Goal: Transaction & Acquisition: Purchase product/service

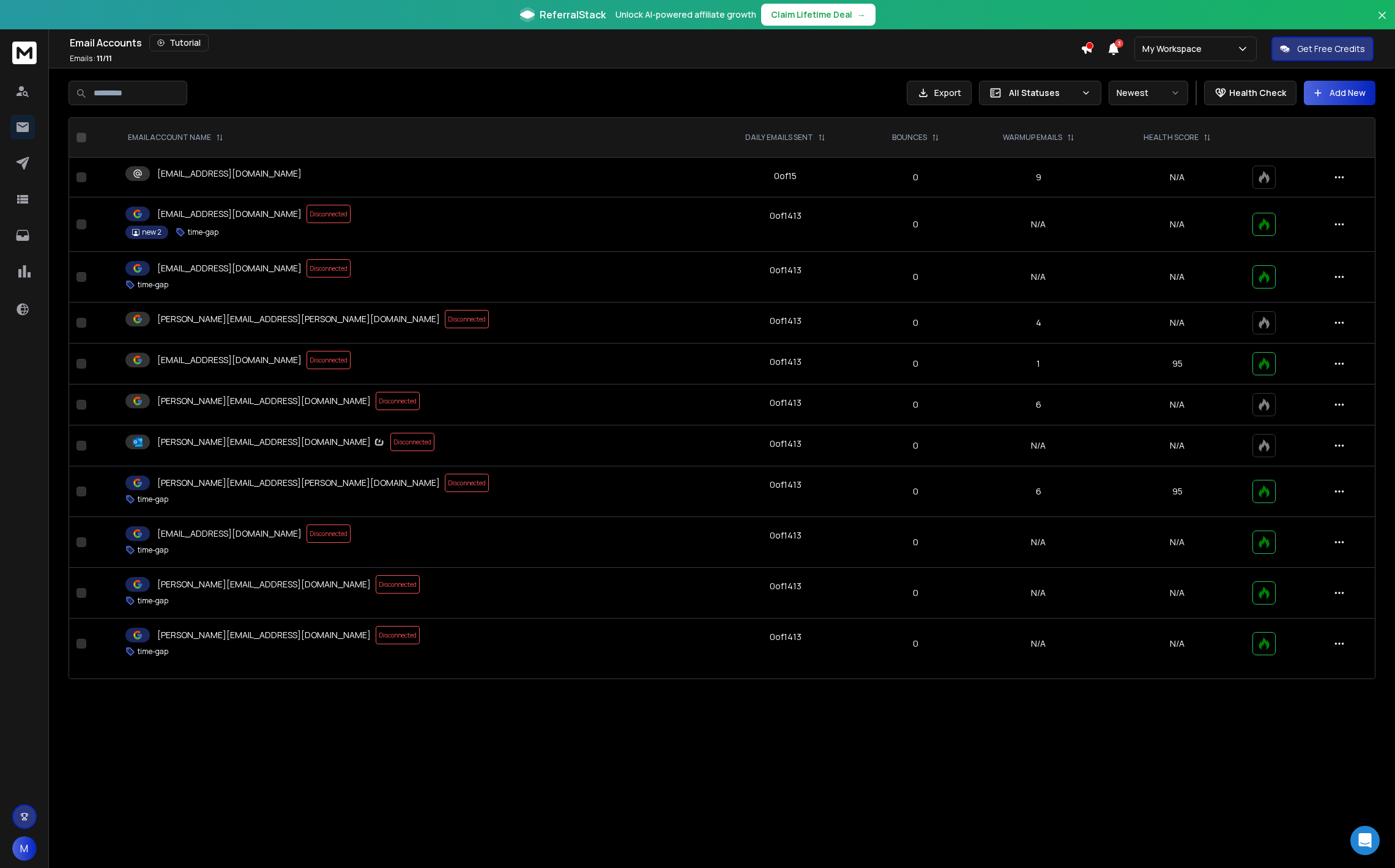
click at [241, 510] on div "ReferralStack Unlock AI-powered affiliate growth Lifetime Deals available! Clai…" at bounding box center [698, 434] width 1395 height 868
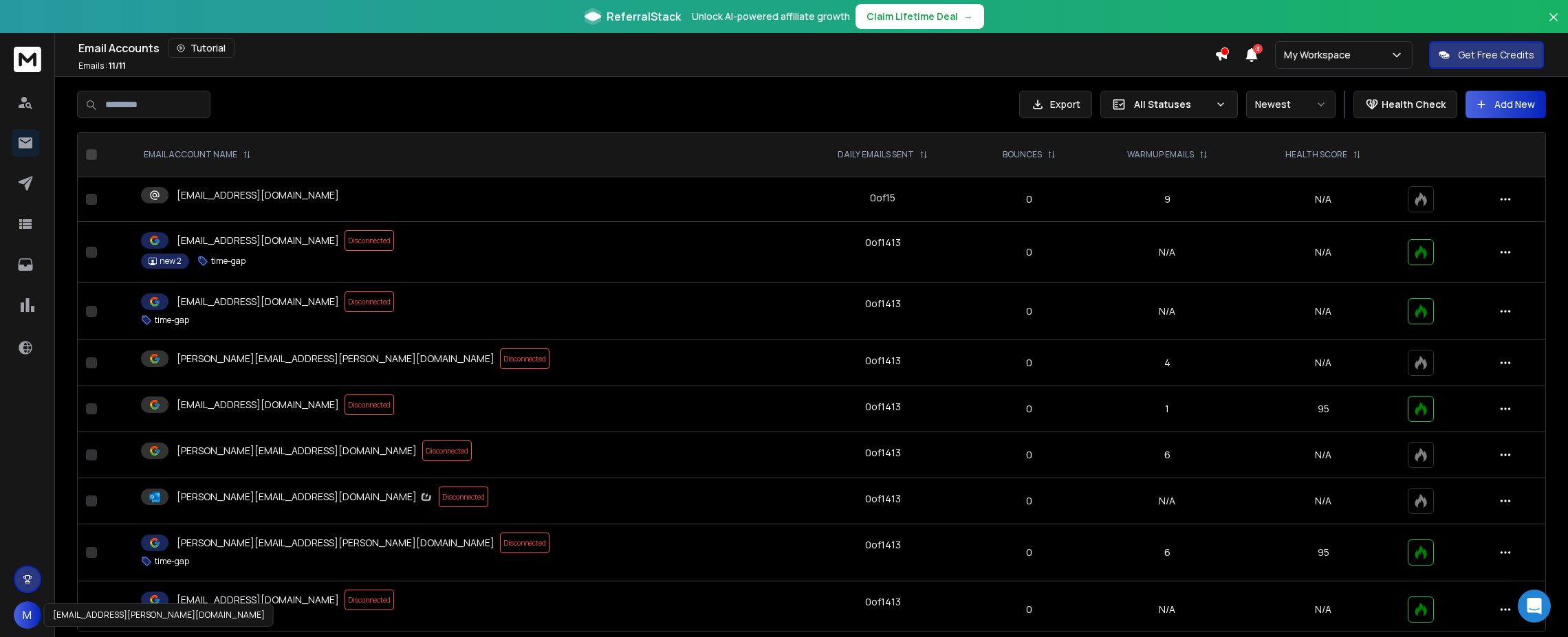
click at [32, 574] on span "M" at bounding box center [27, 615] width 27 height 27
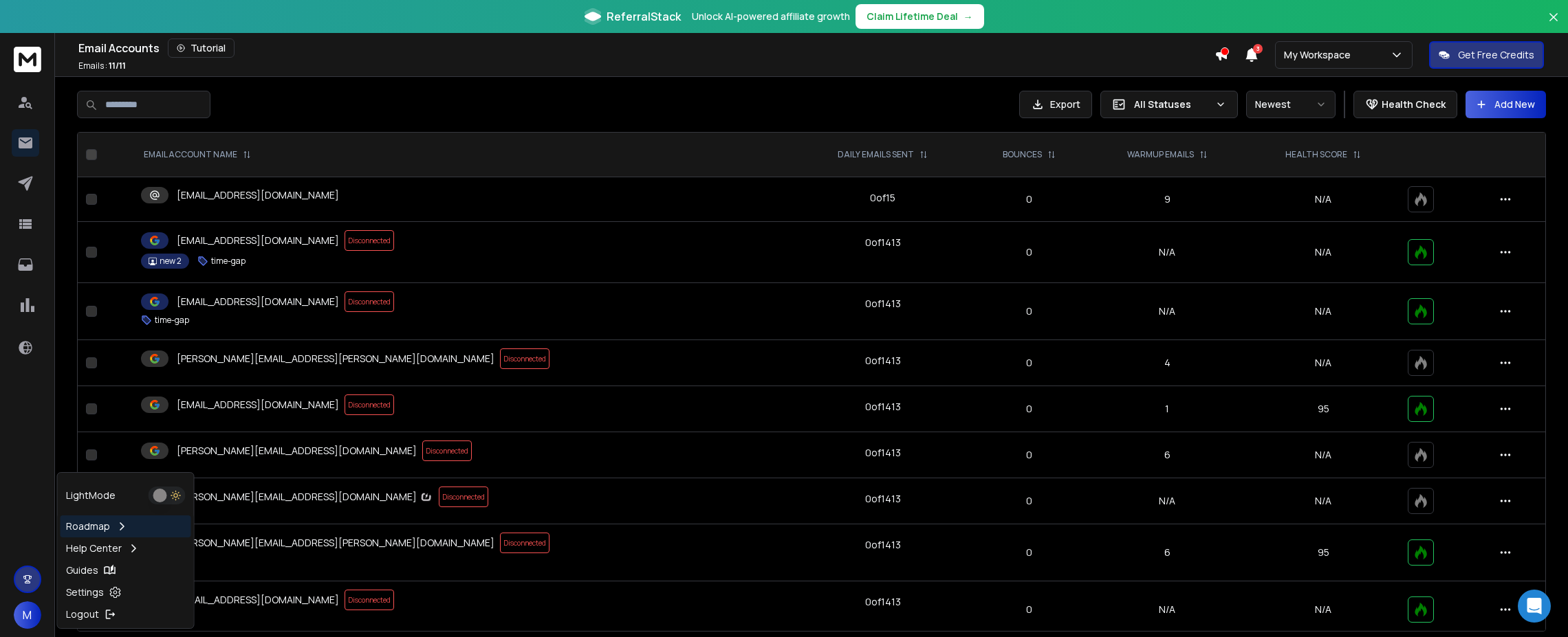
type button "on"
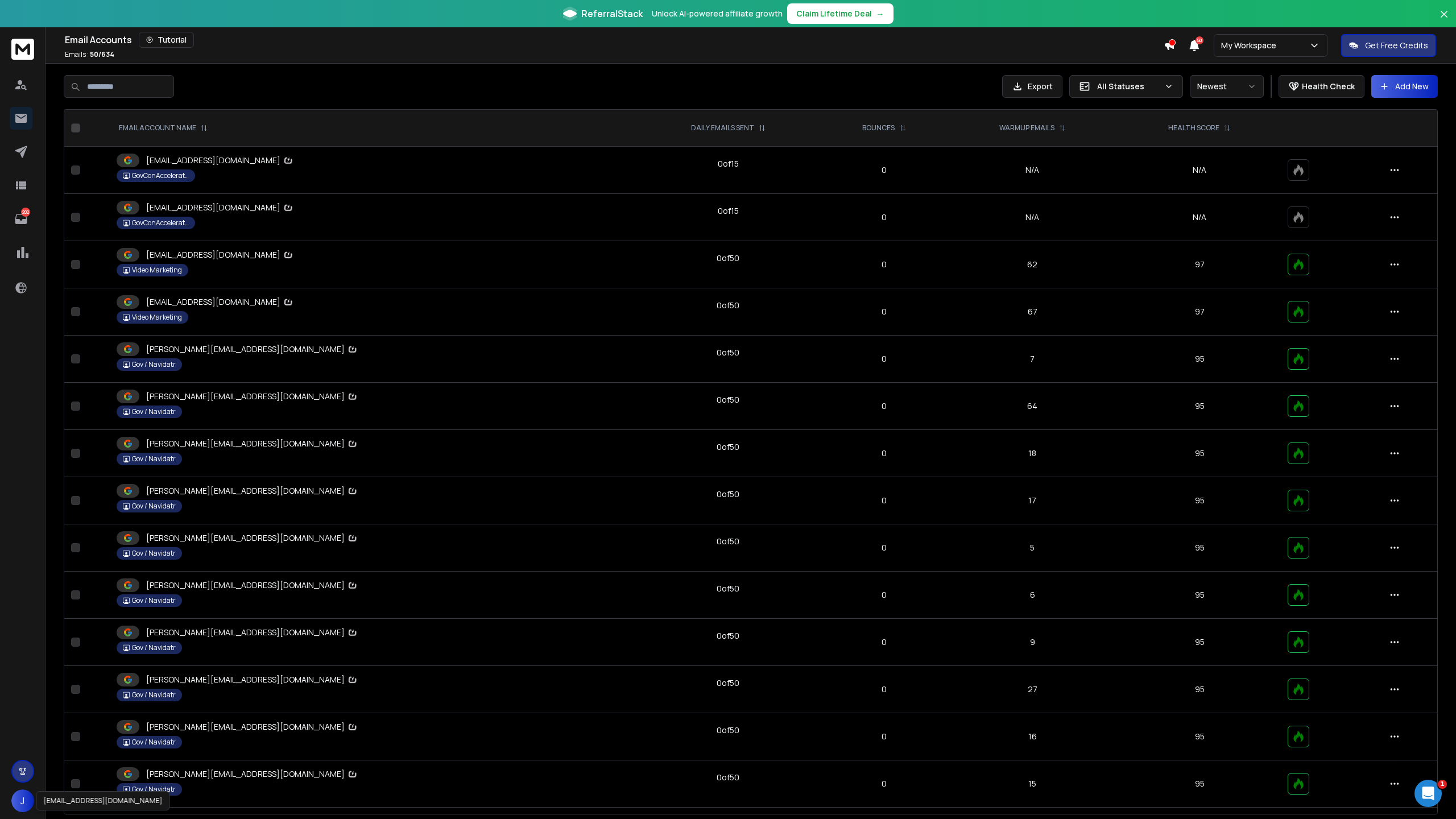
click at [22, 801] on span "J" at bounding box center [23, 801] width 23 height 23
click at [70, 784] on p "Settings" at bounding box center [70, 782] width 31 height 12
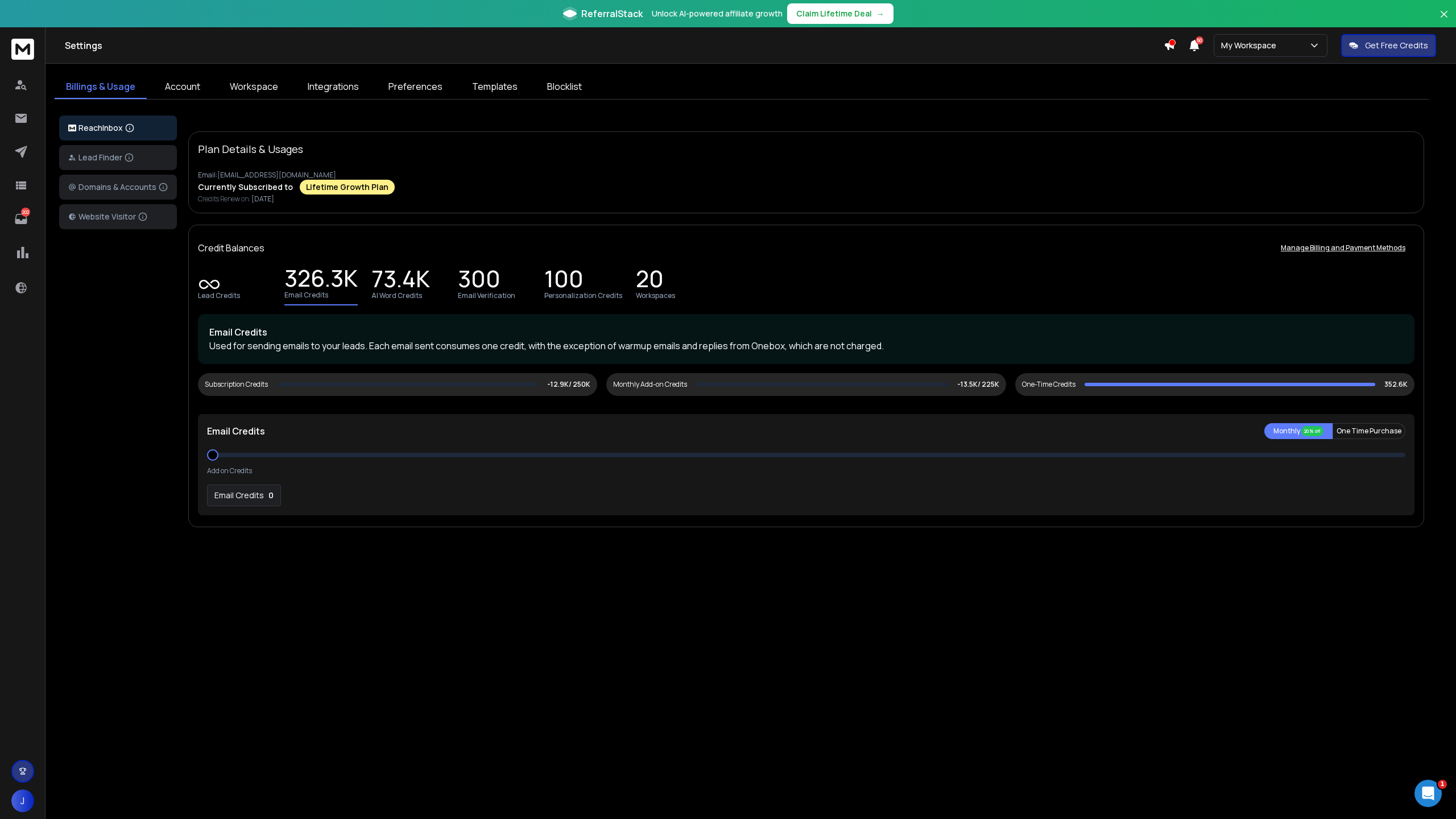
click at [346, 297] on button "326.3K Email Credits" at bounding box center [321, 289] width 74 height 33
click at [383, 453] on span at bounding box center [807, 455] width 1199 height 5
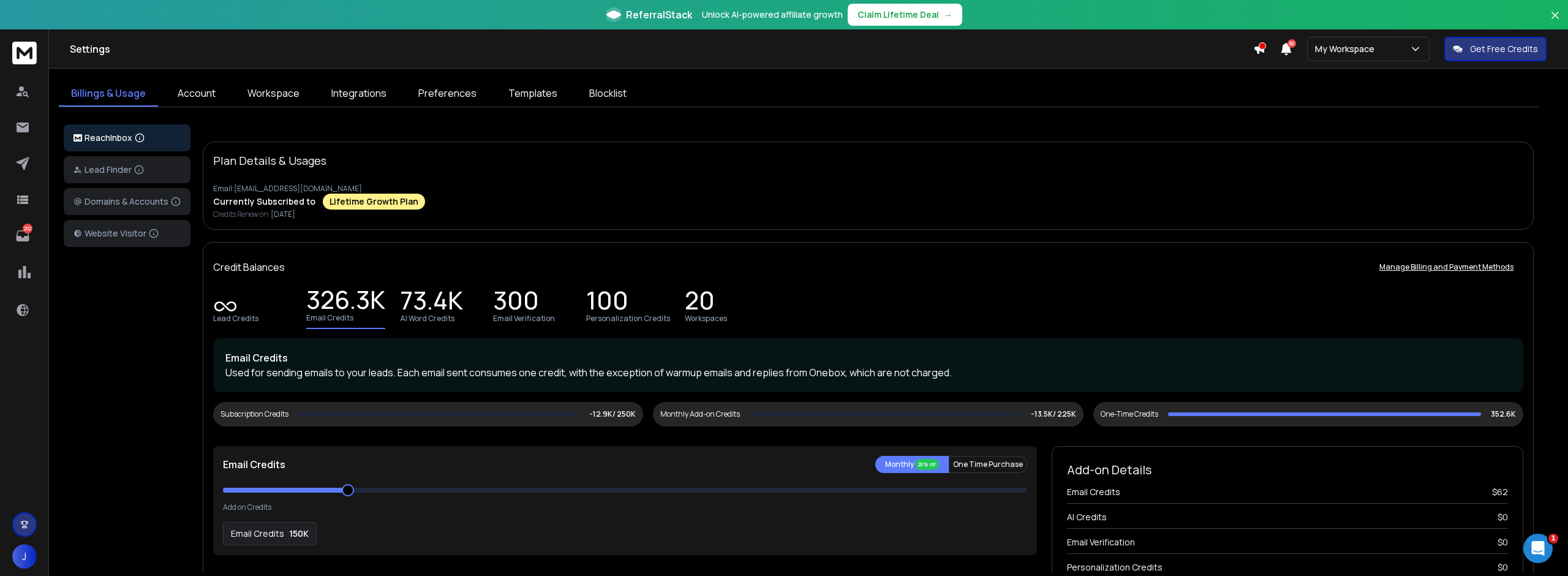
scroll to position [18, 0]
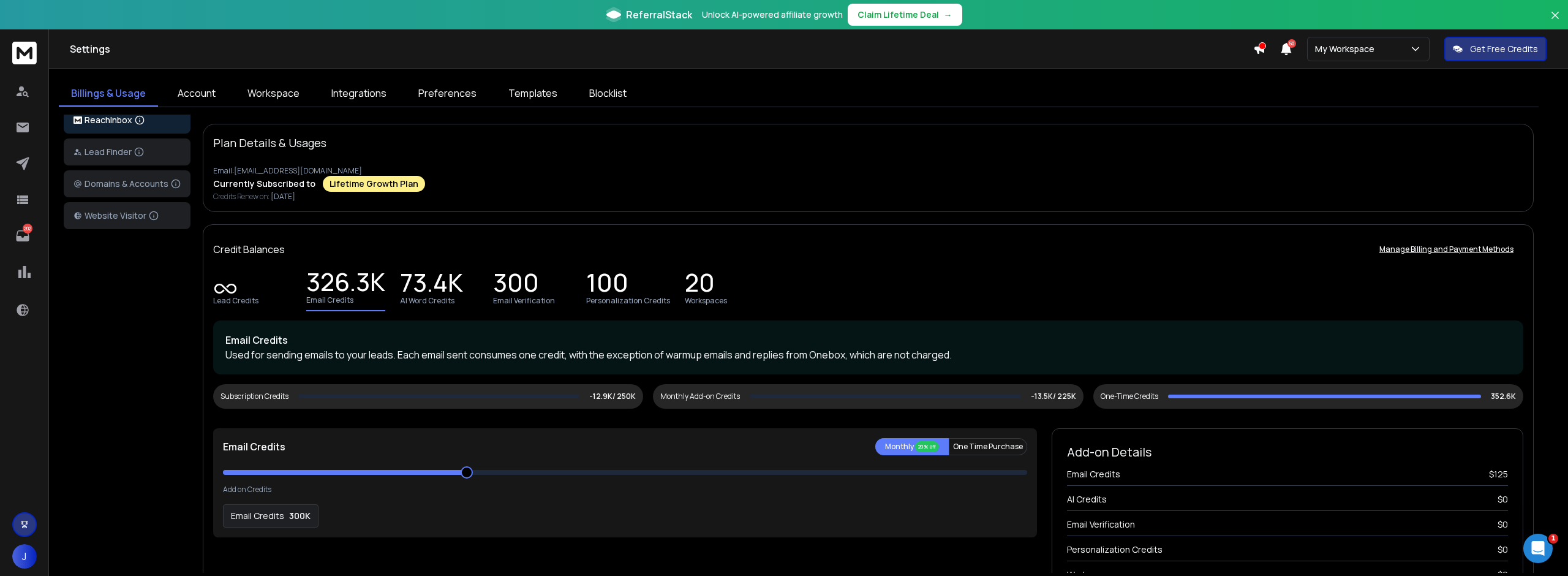
click at [640, 481] on div "Add on Credits Email Credits 300K" at bounding box center [625, 495] width 804 height 65
click at [613, 489] on div "Add on Credits Email Credits 300K" at bounding box center [625, 495] width 804 height 65
click at [845, 485] on div "Add on Credits" at bounding box center [625, 489] width 804 height 10
click at [736, 486] on div "Add on Credits Email Credits 375K" at bounding box center [625, 495] width 804 height 65
click at [574, 470] on span at bounding box center [625, 472] width 804 height 5
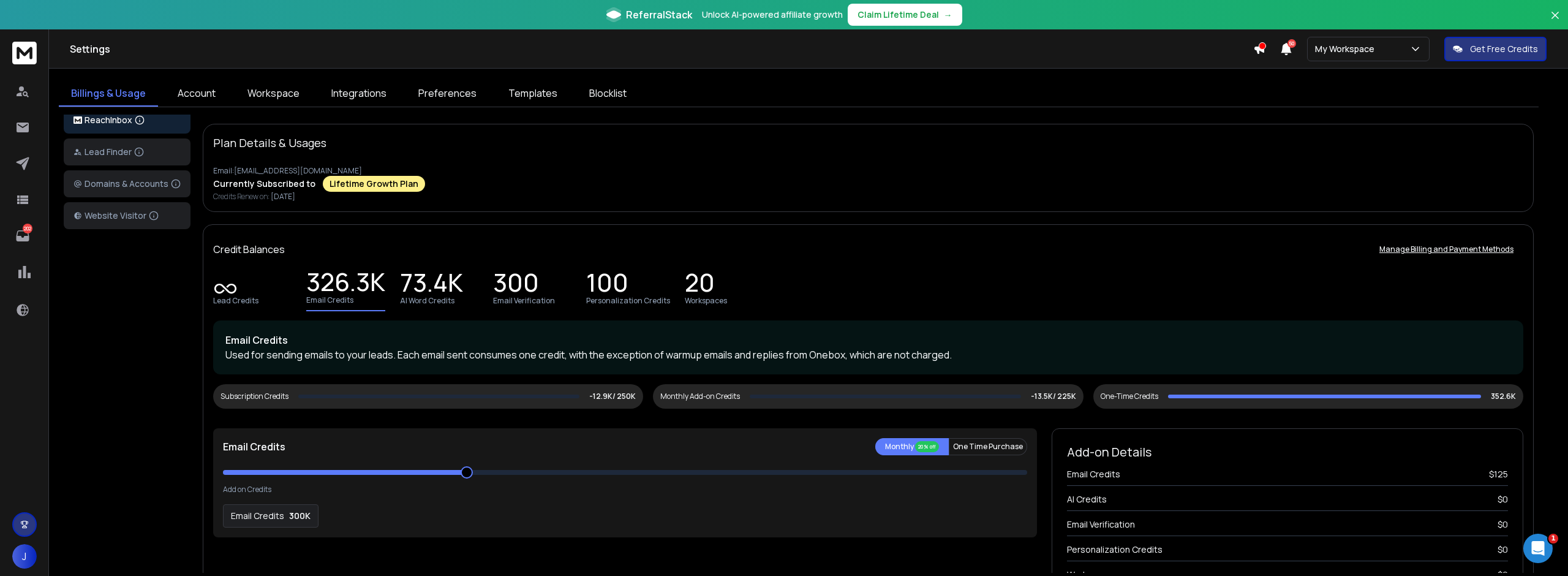
click at [600, 471] on span at bounding box center [625, 472] width 804 height 5
click at [629, 472] on span at bounding box center [625, 472] width 804 height 5
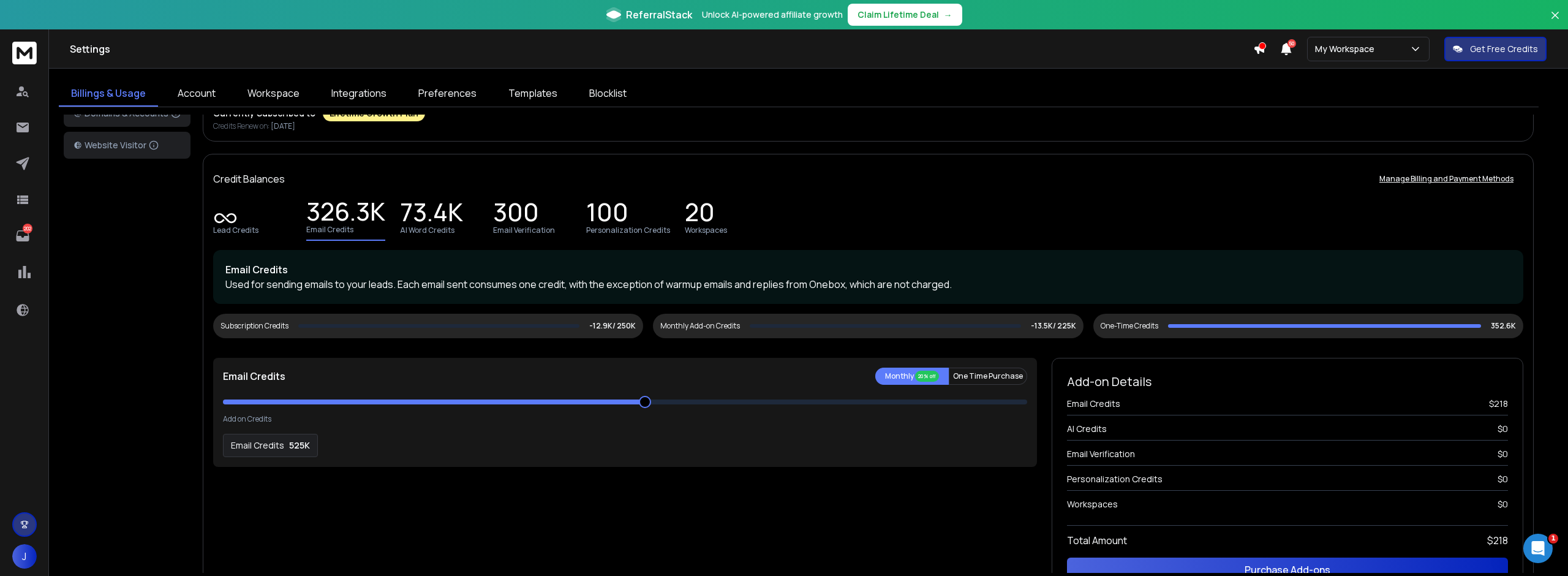
scroll to position [133, 0]
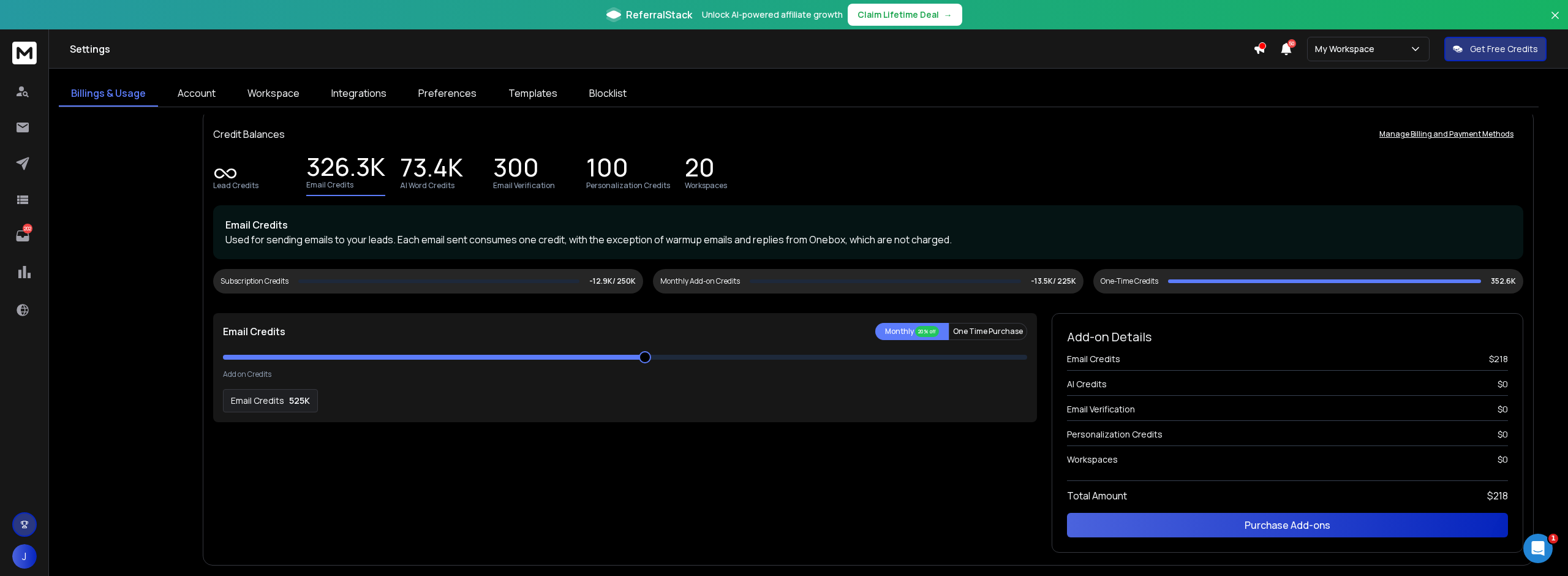
click at [1202, 512] on div "Total Amount $ 218 Purchase Add-ons" at bounding box center [1287, 509] width 441 height 57
click at [1184, 519] on button "Purchase Add-ons" at bounding box center [1287, 525] width 441 height 24
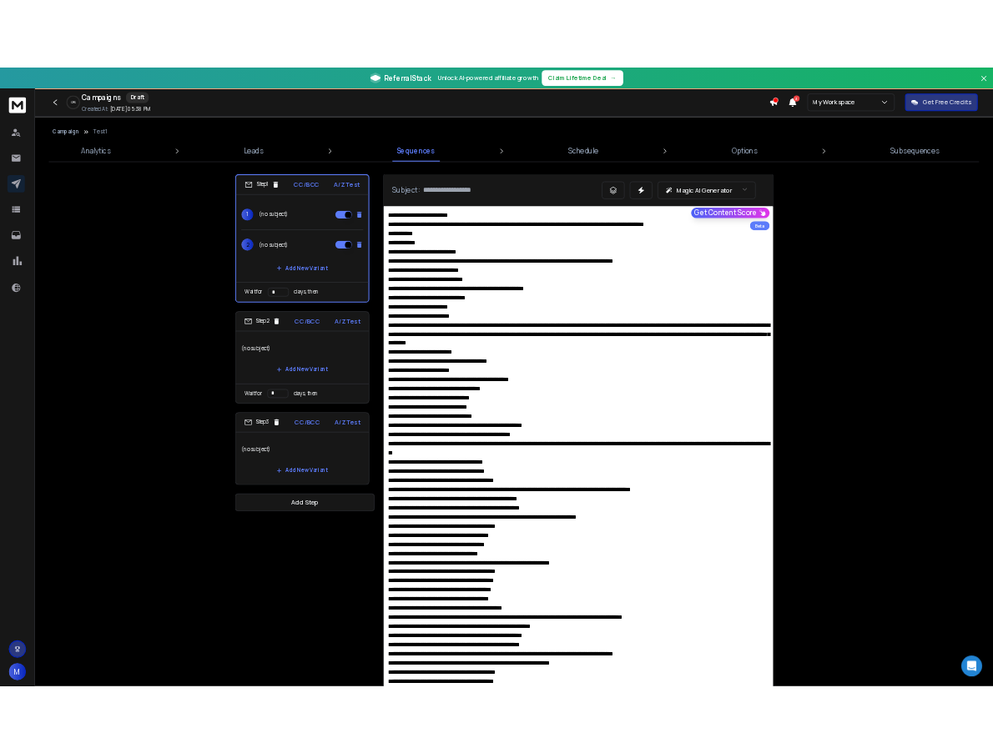
scroll to position [47, 0]
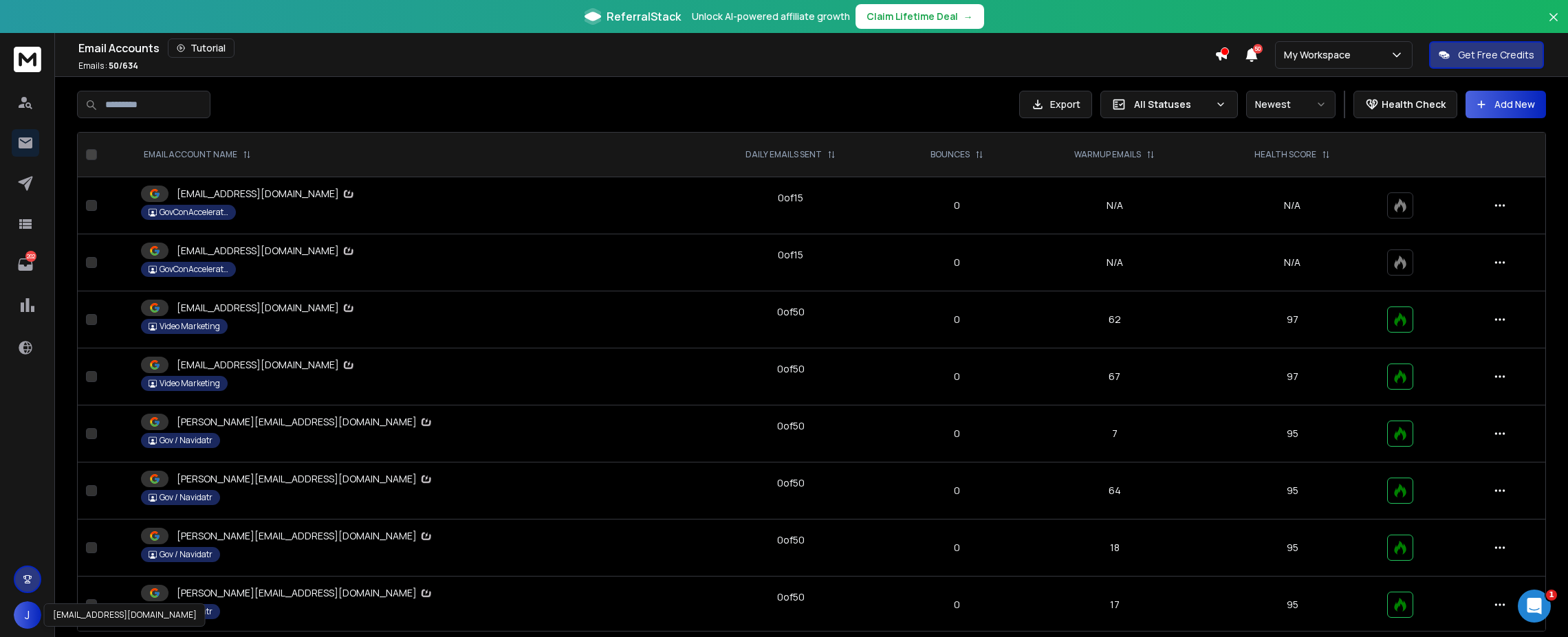
click at [23, 623] on span "J" at bounding box center [27, 615] width 27 height 27
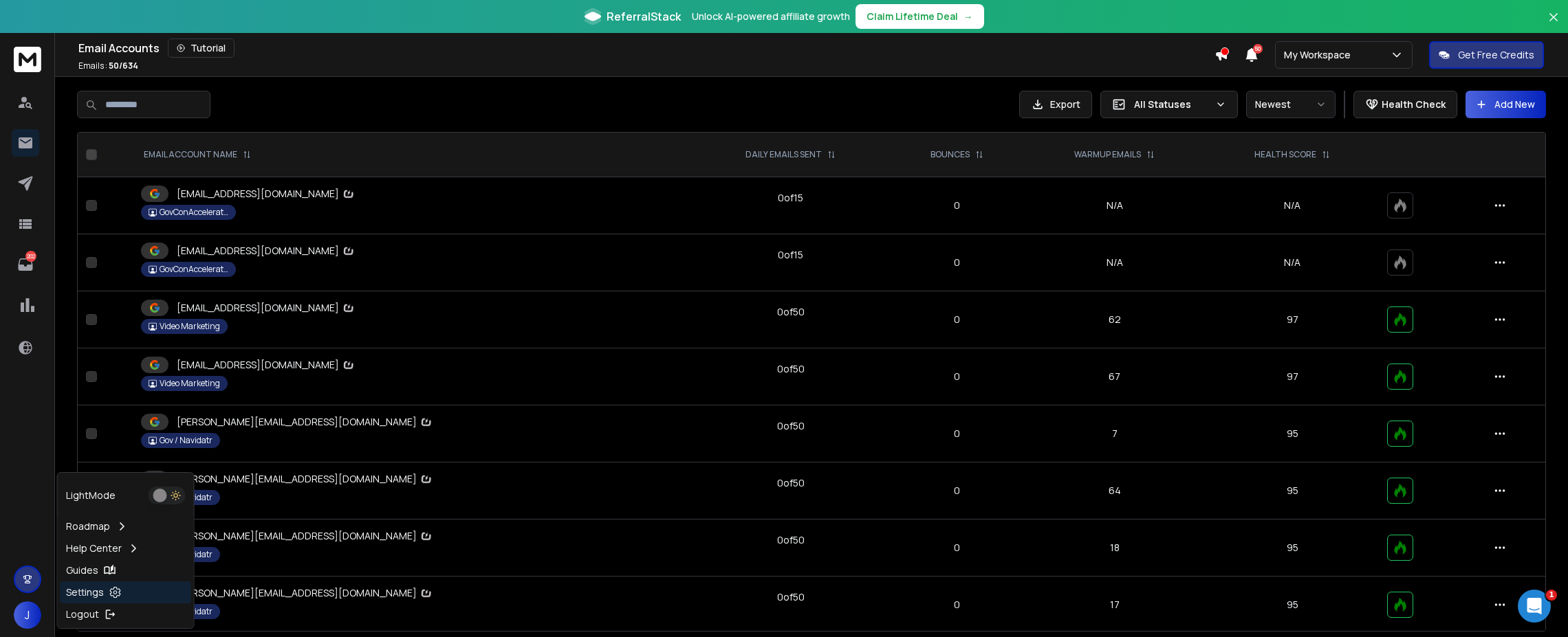
click at [107, 602] on div "Settings" at bounding box center [125, 593] width 130 height 22
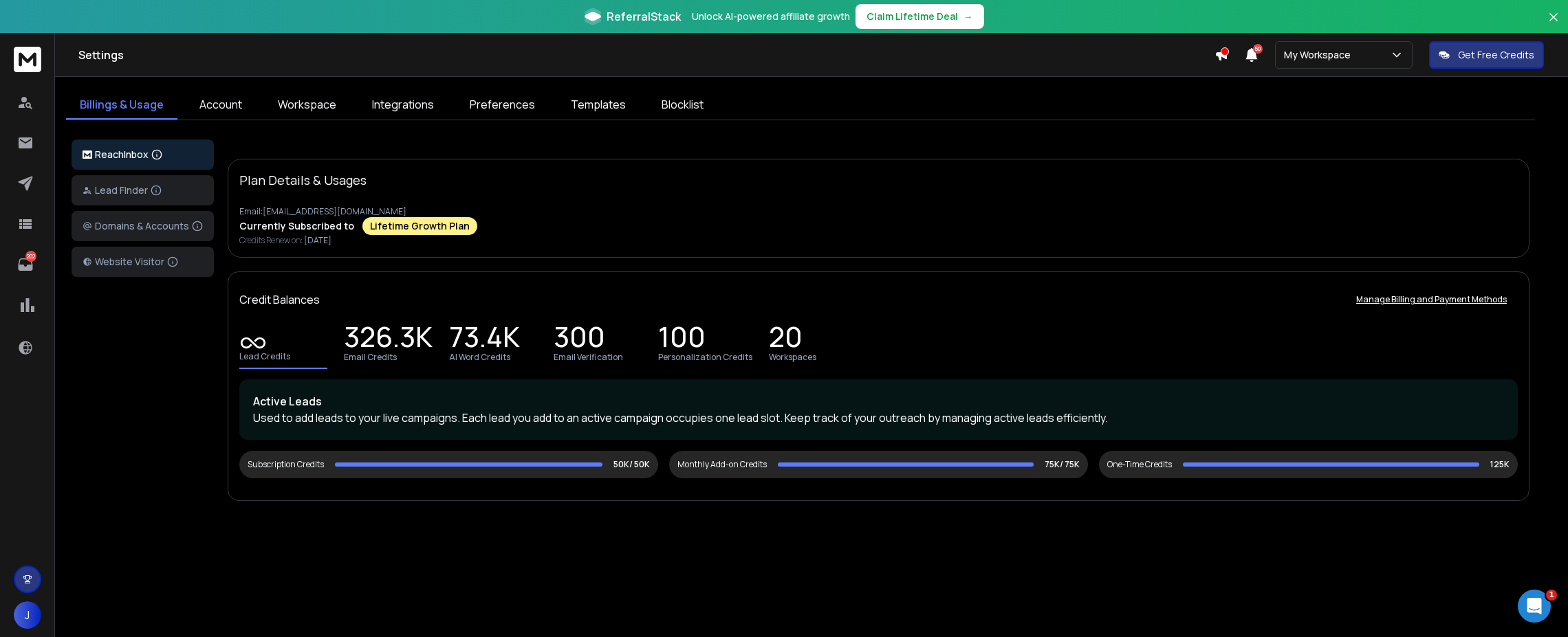
click at [387, 346] on p "326.3K" at bounding box center [388, 339] width 89 height 19
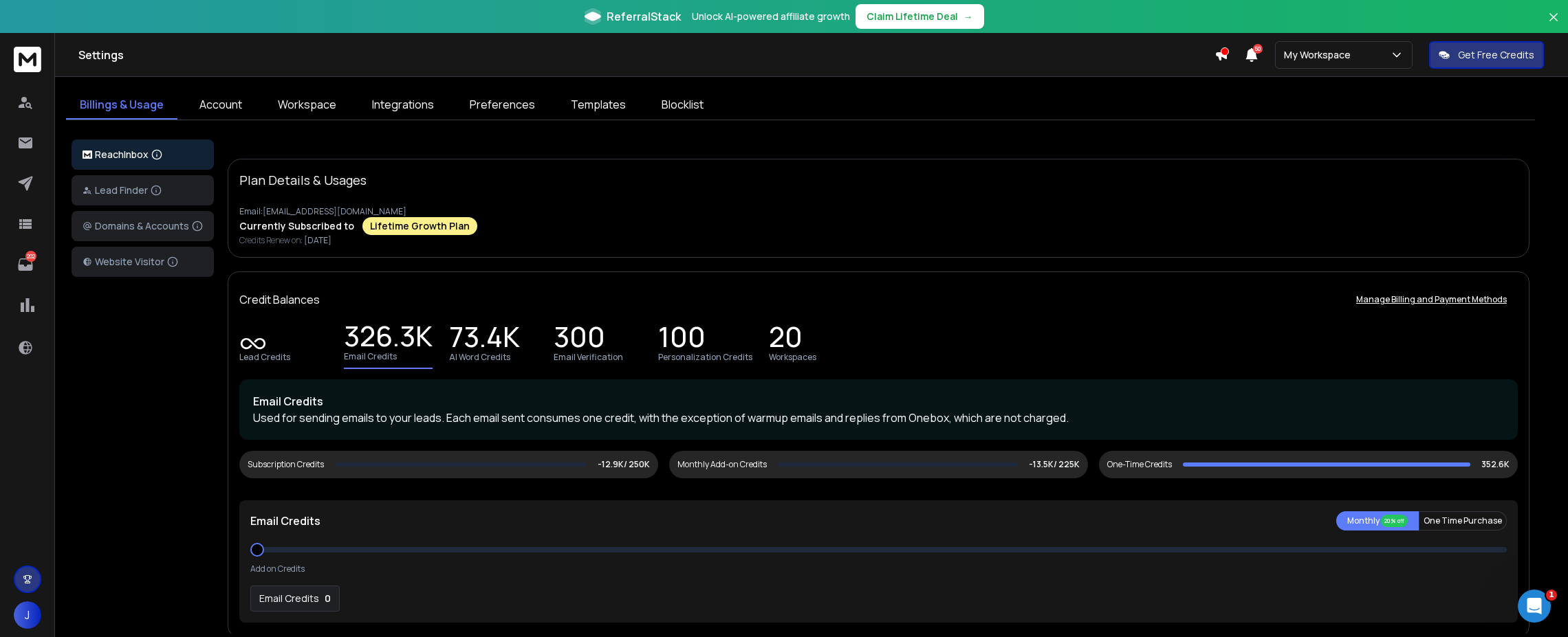
click at [627, 548] on span at bounding box center [879, 550] width 1256 height 6
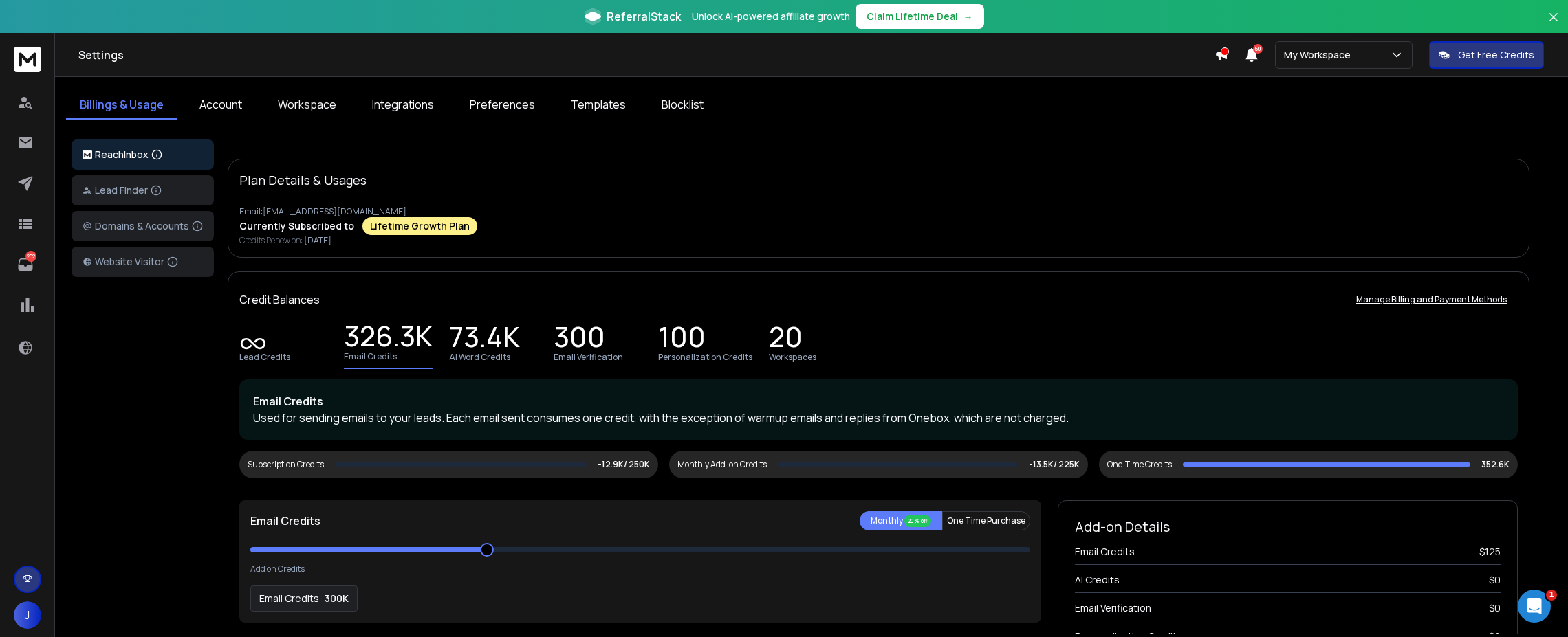
click at [681, 552] on span at bounding box center [641, 550] width 780 height 6
click at [738, 551] on span at bounding box center [641, 550] width 780 height 6
click at [659, 548] on span at bounding box center [455, 550] width 409 height 6
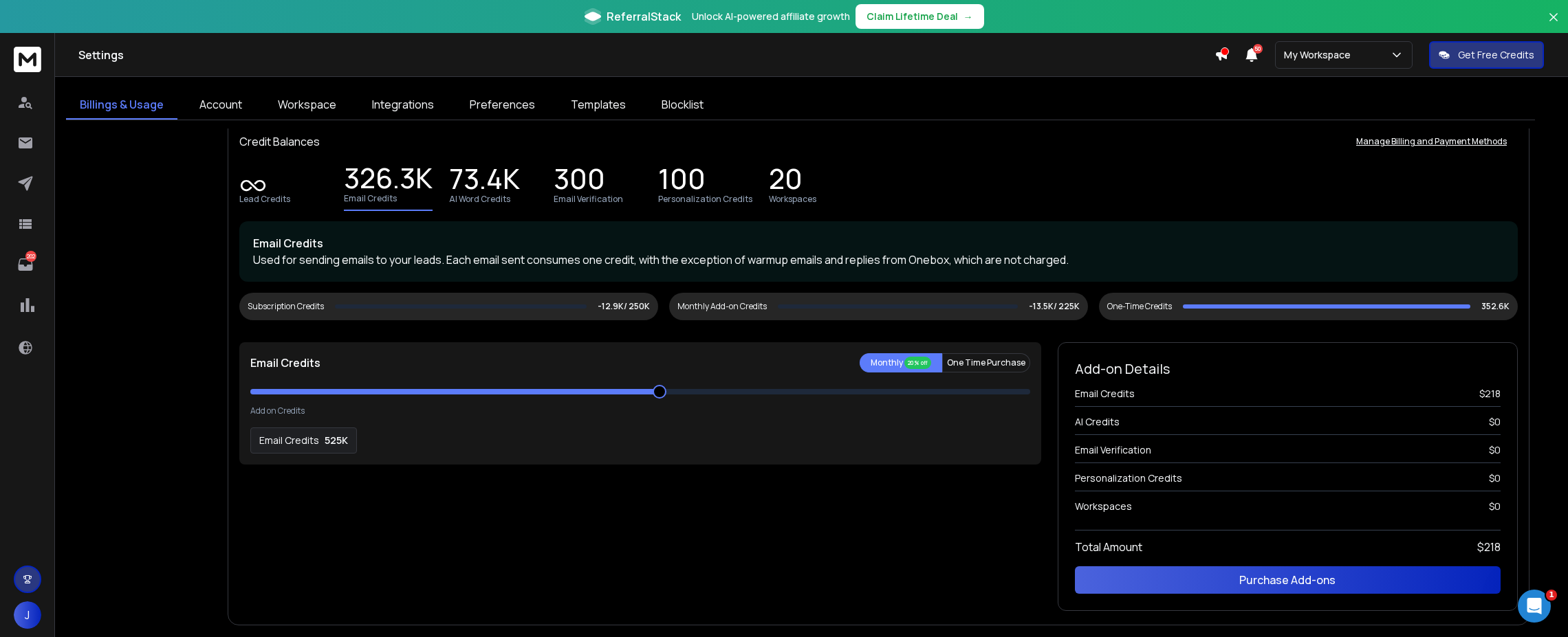
click at [1227, 575] on button "Purchase Add-ons" at bounding box center [1288, 579] width 425 height 27
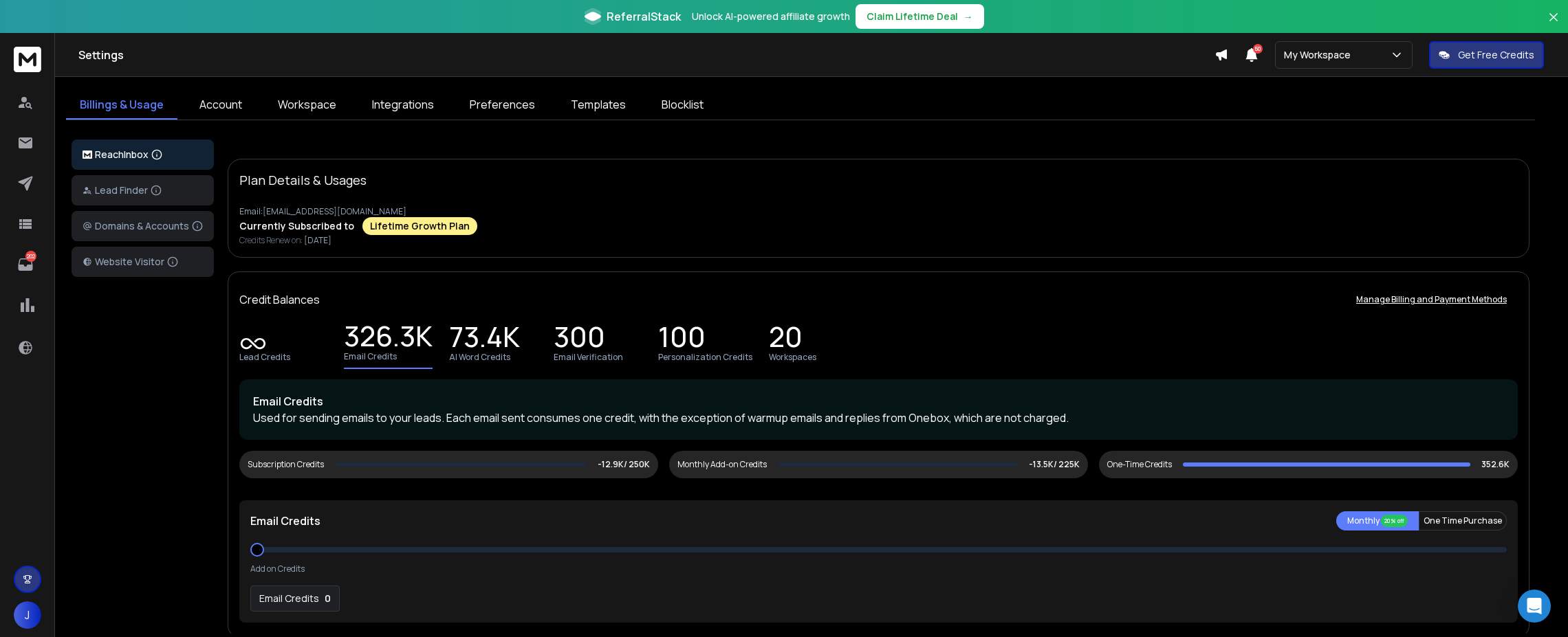
click at [371, 356] on p "Email Credits" at bounding box center [370, 356] width 53 height 11
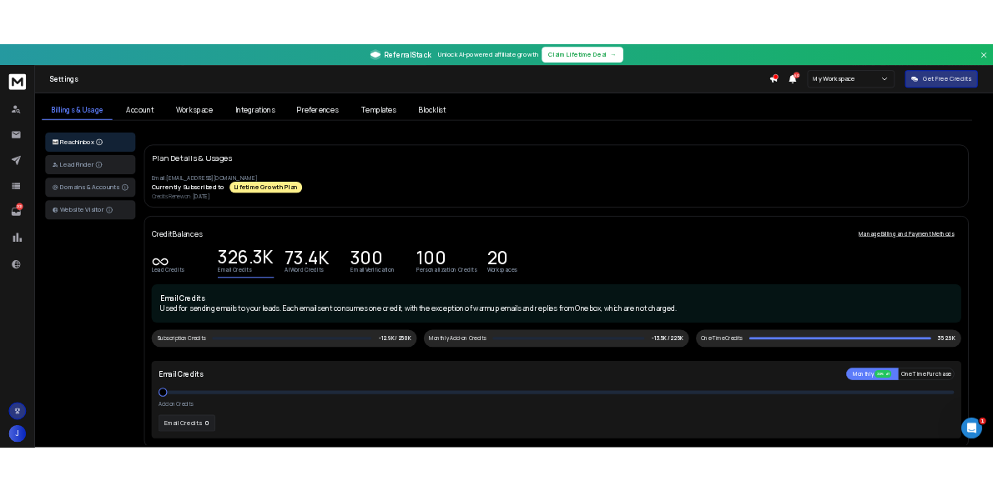
scroll to position [14, 0]
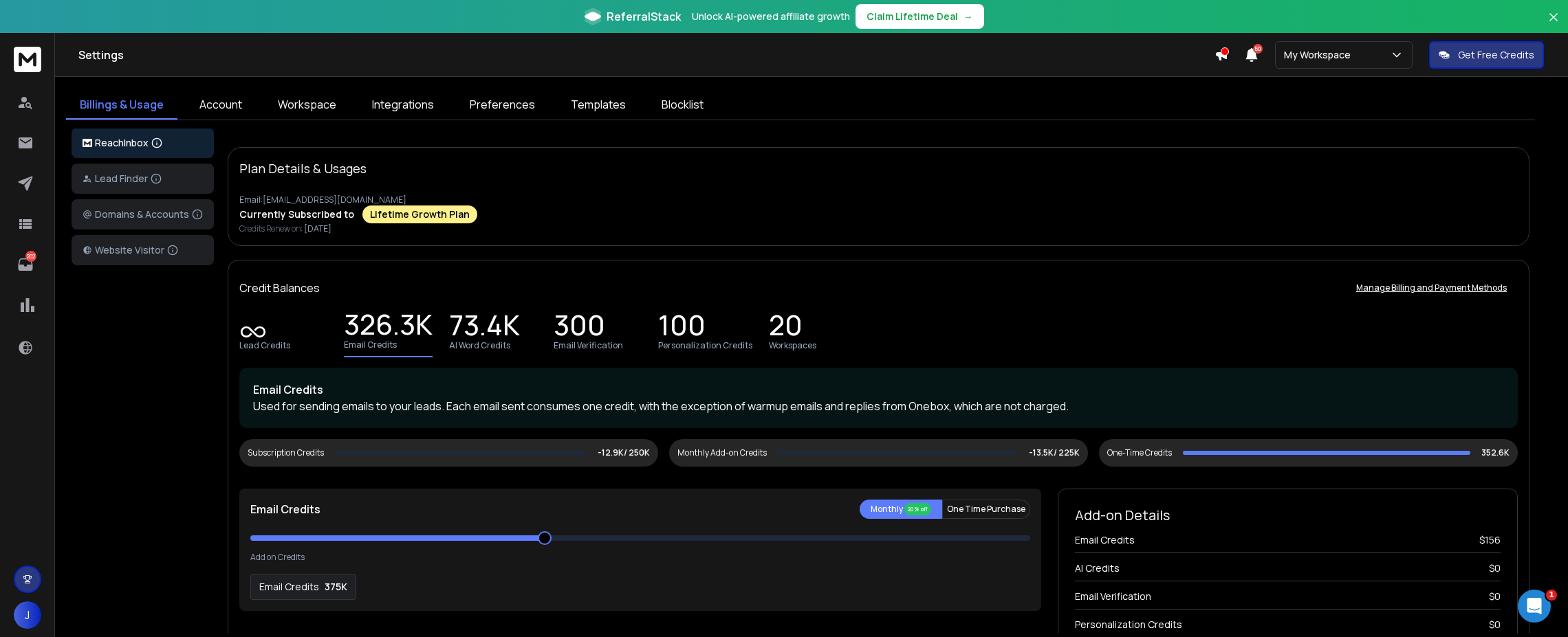
click at [552, 545] on span at bounding box center [544, 538] width 14 height 14
click at [782, 538] on span at bounding box center [774, 538] width 14 height 14
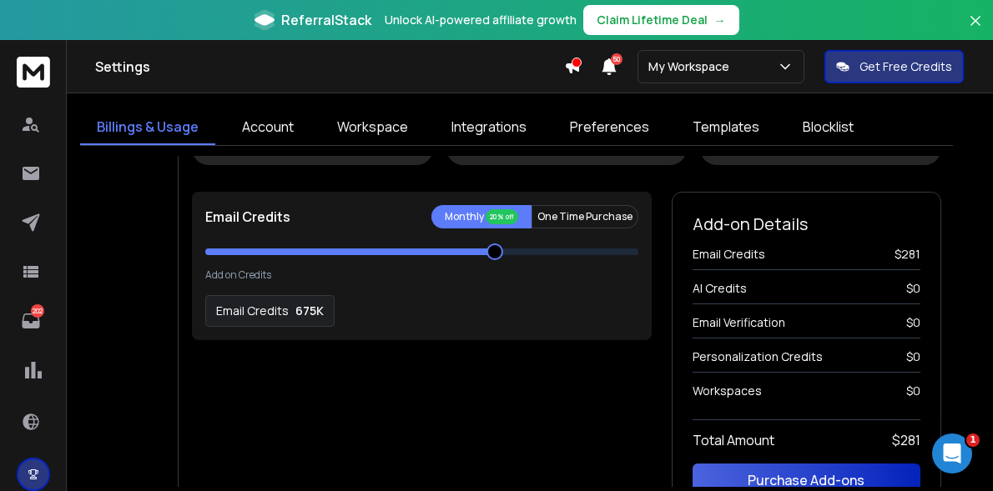
scroll to position [430, 98]
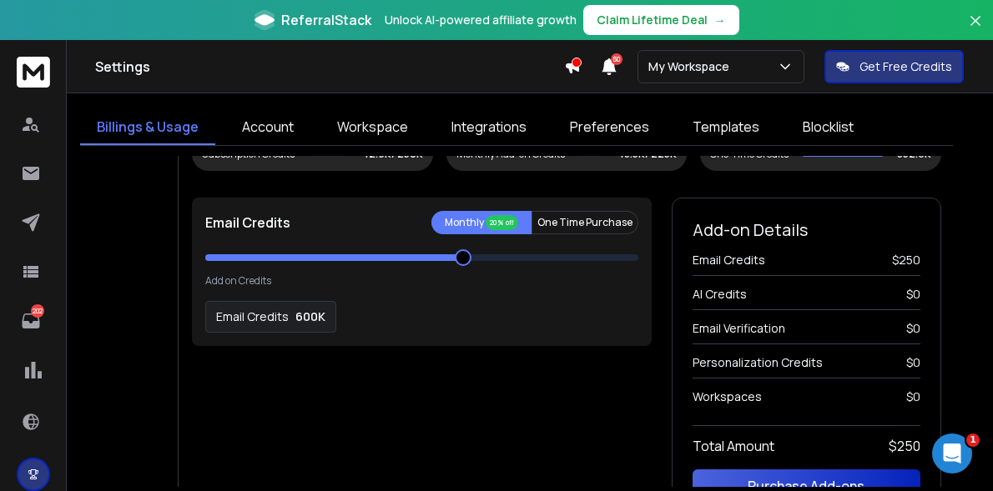
click at [455, 260] on span at bounding box center [463, 257] width 17 height 17
click at [424, 260] on span at bounding box center [432, 257] width 17 height 17
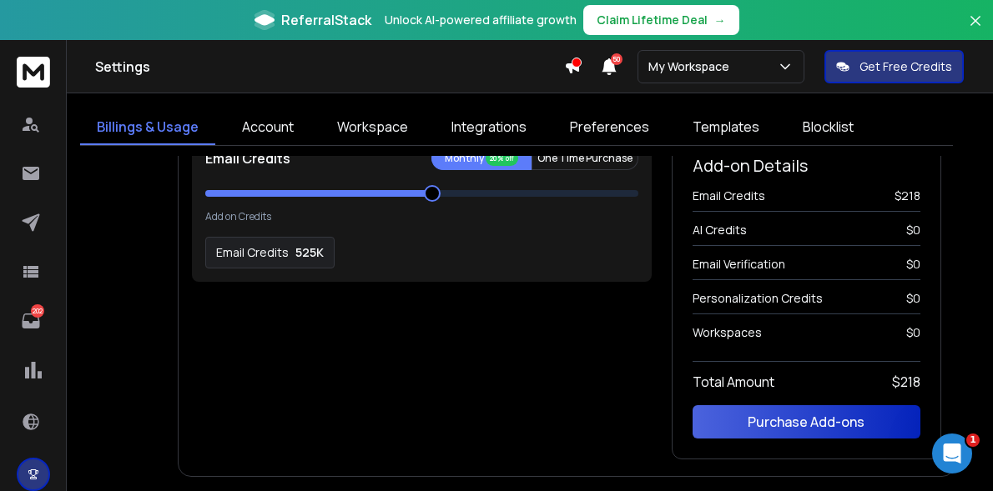
click at [787, 418] on button "Purchase Add-ons" at bounding box center [806, 421] width 228 height 33
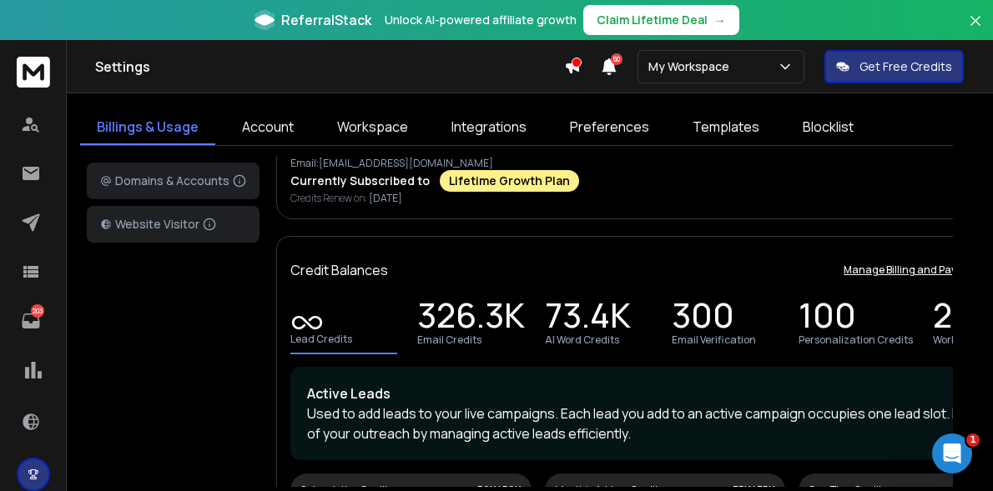
click at [441, 323] on p "326.3K" at bounding box center [471, 318] width 108 height 23
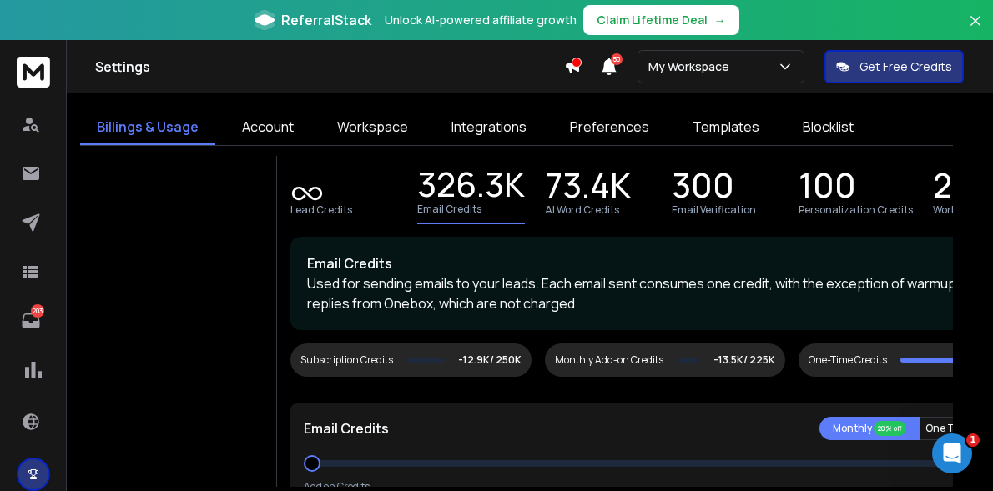
scroll to position [329, 0]
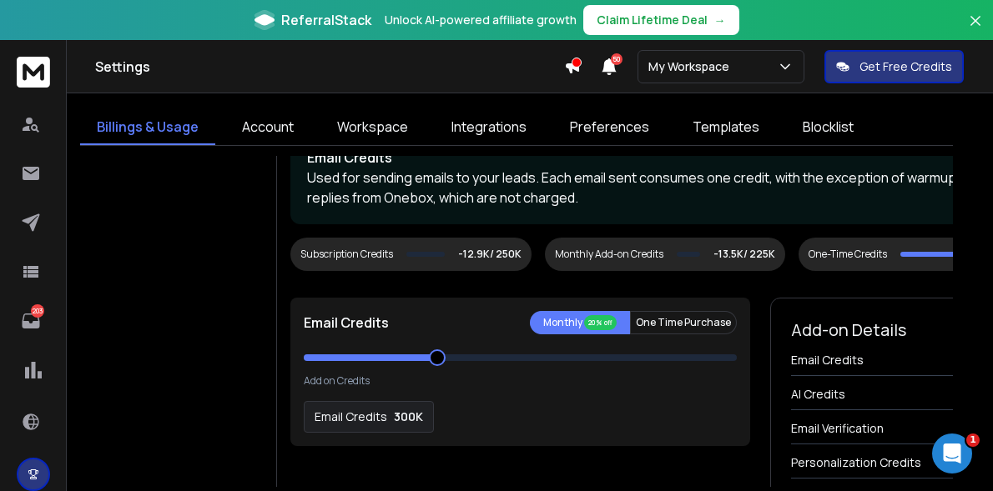
click at [445, 365] on span at bounding box center [437, 358] width 17 height 17
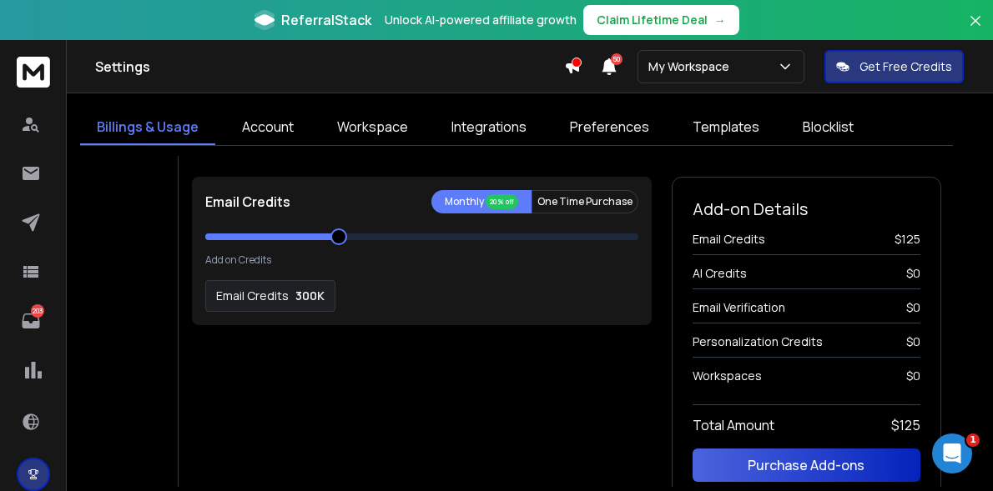
scroll to position [466, 98]
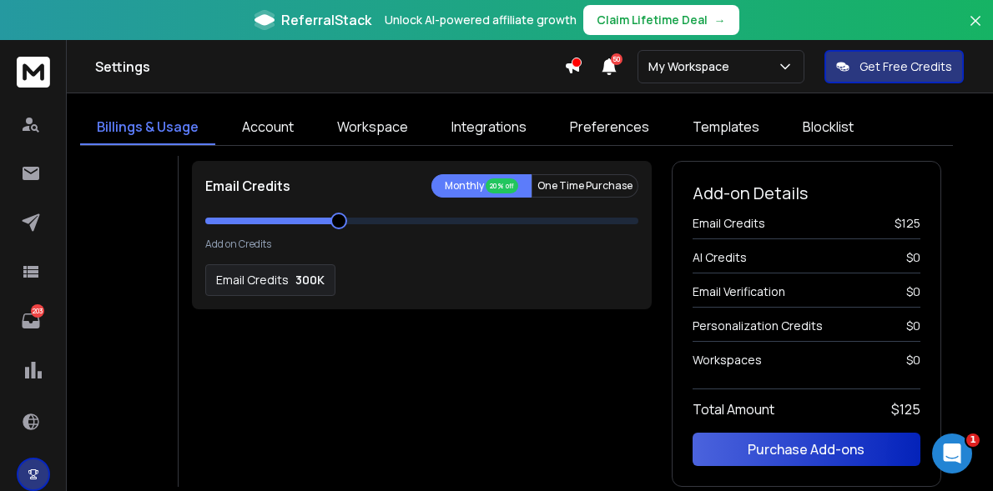
click at [773, 445] on button "Purchase Add-ons" at bounding box center [806, 449] width 228 height 33
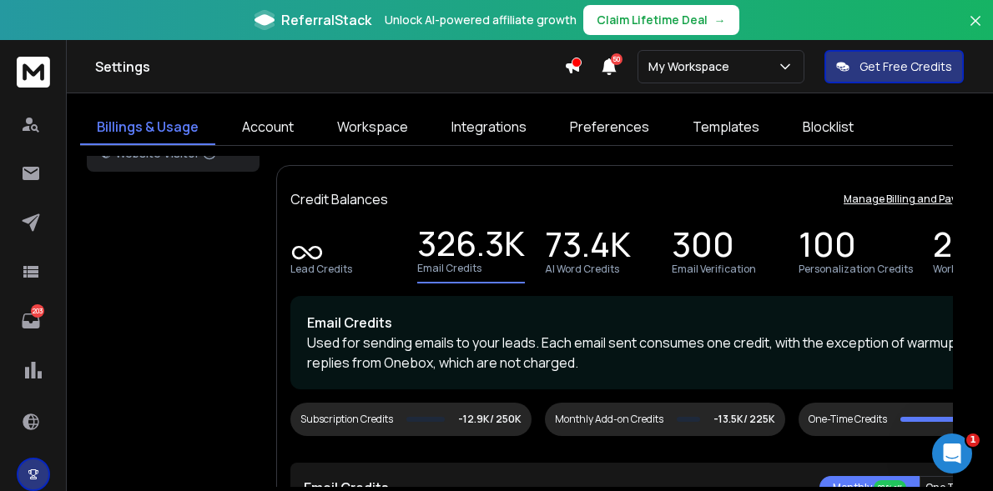
click at [455, 269] on p "Email Credits" at bounding box center [449, 268] width 64 height 13
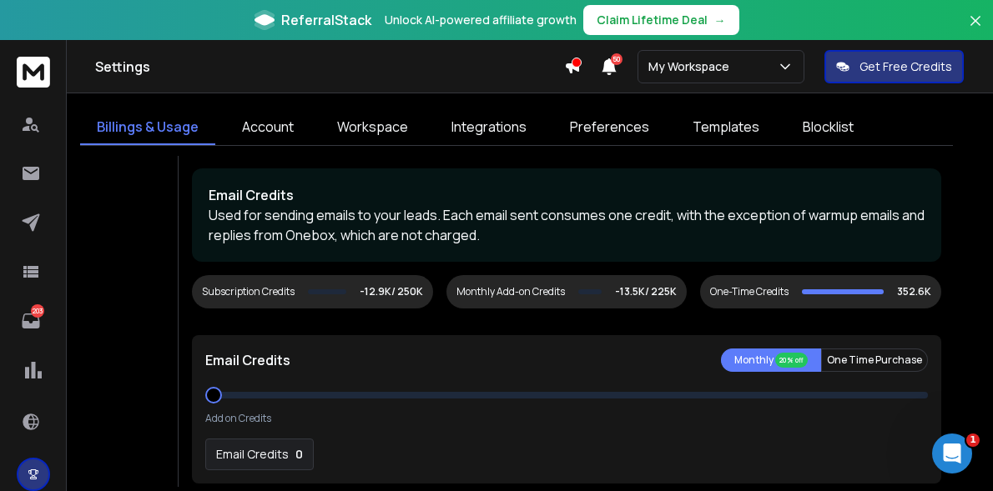
scroll to position [329, 98]
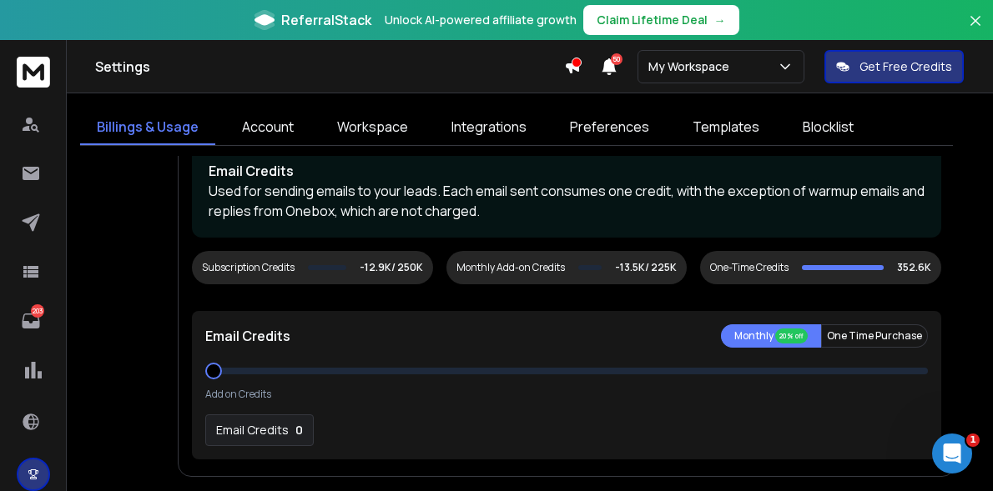
click at [218, 363] on span at bounding box center [213, 371] width 17 height 17
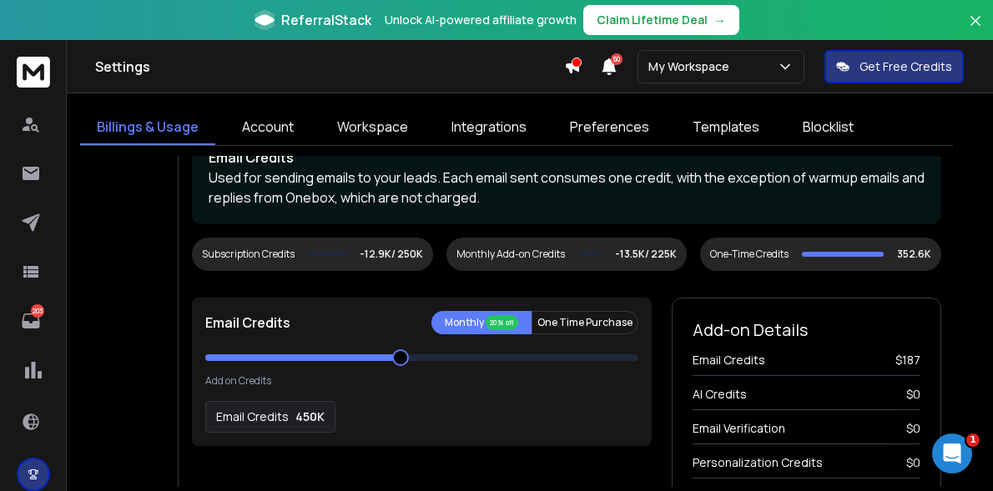
click at [409, 353] on span at bounding box center [400, 358] width 17 height 17
click at [432, 353] on span at bounding box center [432, 358] width 17 height 17
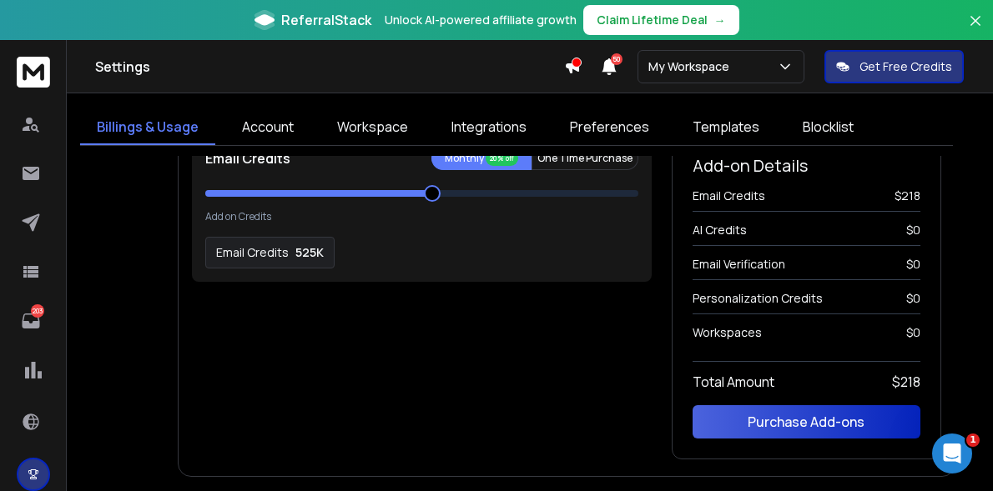
scroll to position [507, 98]
click at [772, 409] on button "Purchase Add-ons" at bounding box center [806, 421] width 228 height 33
